Goal: Task Accomplishment & Management: Use online tool/utility

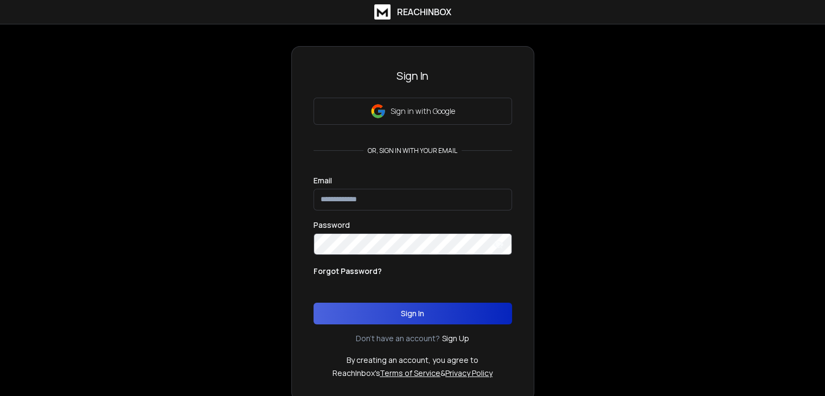
type input "**********"
click at [404, 313] on button "Sign In" at bounding box center [413, 314] width 199 height 22
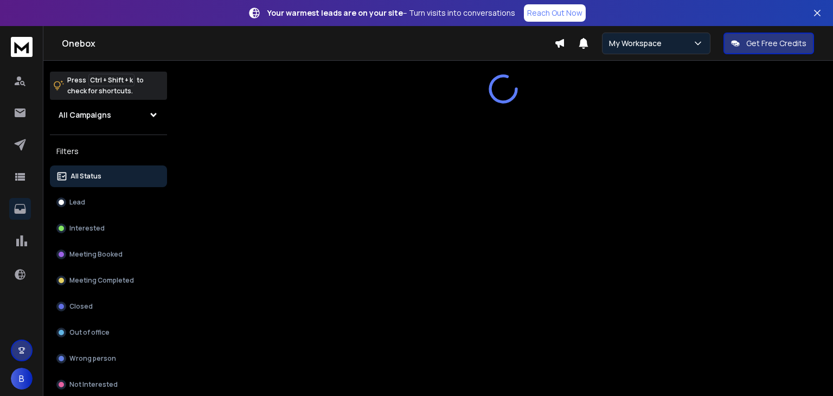
click at [709, 36] on button "My Workspace" at bounding box center [656, 44] width 109 height 22
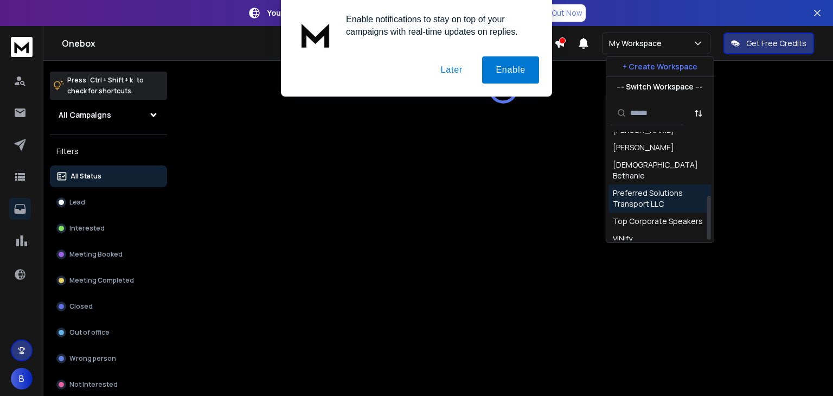
scroll to position [156, 0]
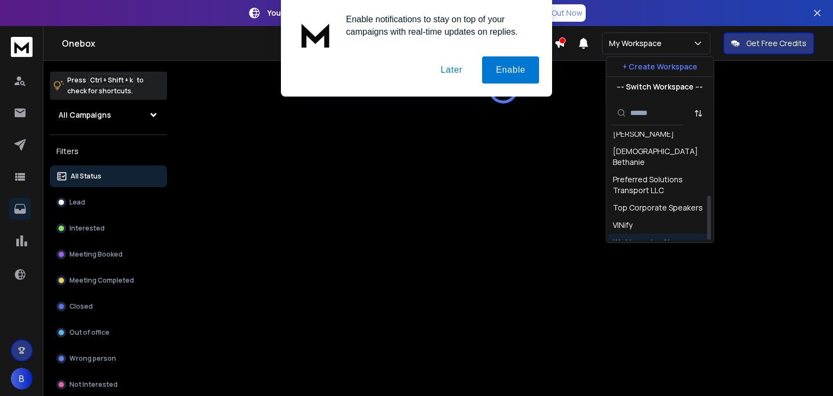
click at [647, 234] on div "We Humanize AI" at bounding box center [660, 242] width 103 height 17
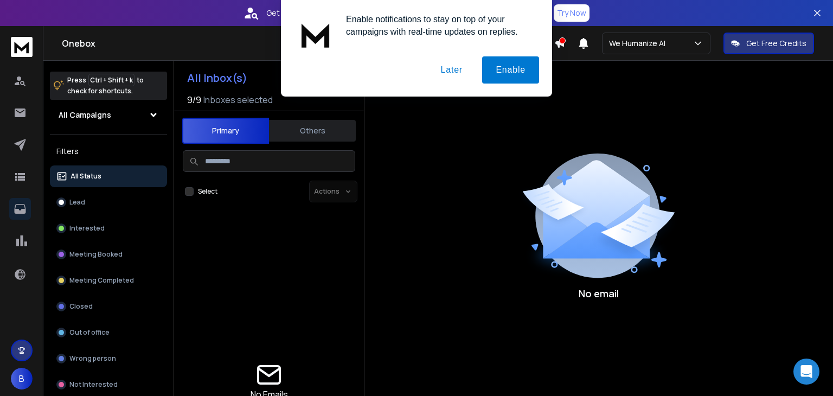
click at [450, 66] on button "Later" at bounding box center [451, 69] width 49 height 27
